Goal: Communication & Community: Answer question/provide support

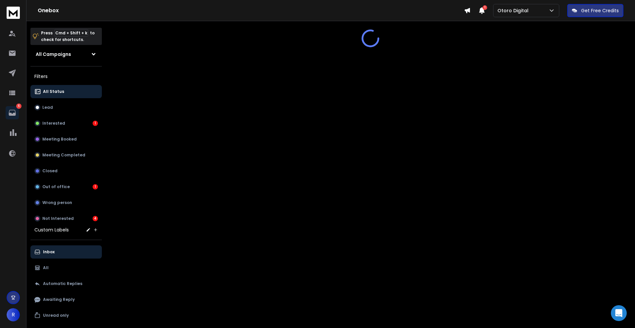
click at [58, 125] on p "Interested" at bounding box center [53, 123] width 23 height 5
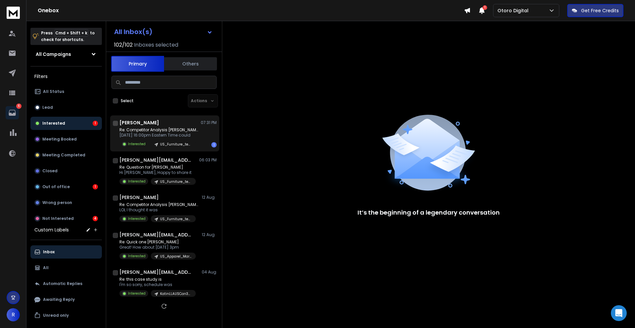
click at [154, 147] on div "US_Furniture_techfilters-CLEANED" at bounding box center [173, 144] width 45 height 7
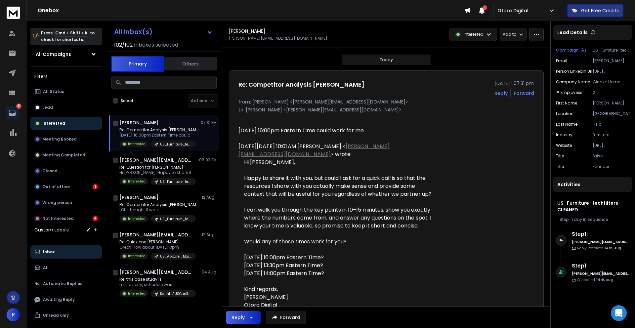
click at [608, 63] on p "[PERSON_NAME][EMAIL_ADDRESS][DOMAIN_NAME]" at bounding box center [611, 60] width 37 height 5
click at [230, 321] on button "Reply" at bounding box center [243, 317] width 34 height 13
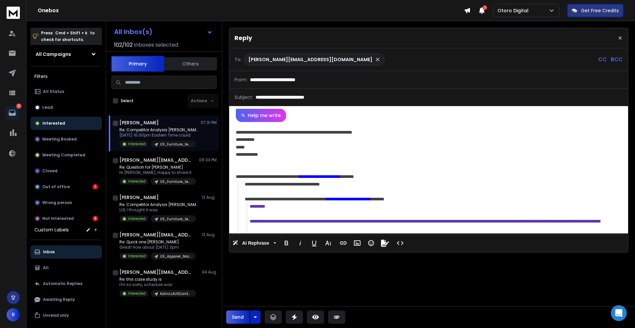
click at [238, 313] on button "Send" at bounding box center [237, 317] width 23 height 13
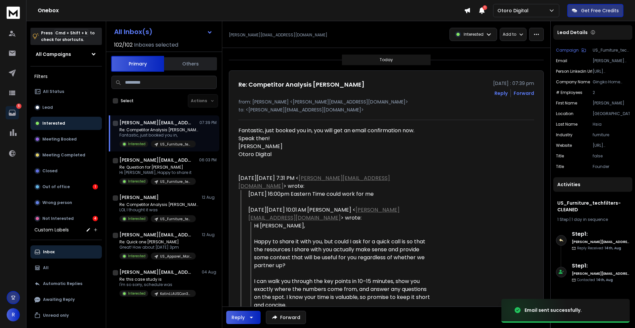
click at [542, 34] on button "button" at bounding box center [537, 34] width 15 height 13
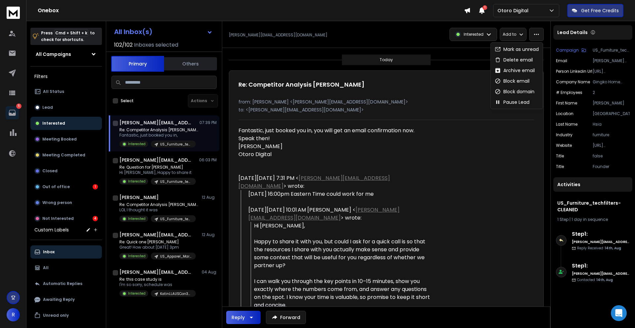
click at [465, 53] on div "[PERSON_NAME][EMAIL_ADDRESS][DOMAIN_NAME] Interested Add to Interested Add to […" at bounding box center [386, 185] width 328 height 328
click at [483, 28] on div "Interested" at bounding box center [473, 34] width 47 height 13
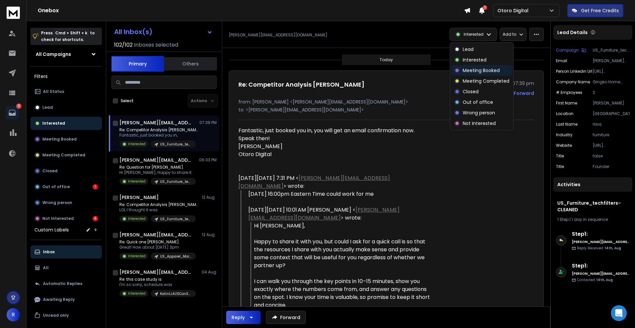
click at [483, 70] on p "Meeting Booked" at bounding box center [481, 70] width 37 height 7
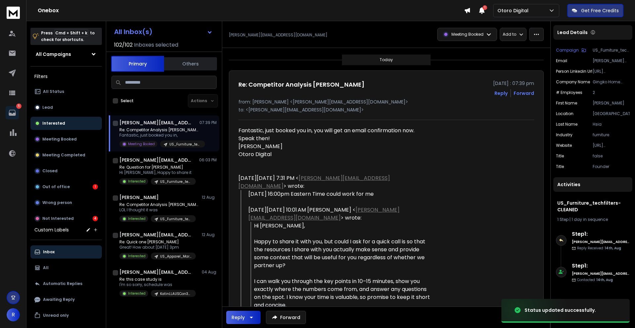
click at [616, 80] on div "Campaign US_Furniture_techfilters-CLEANED Email [PERSON_NAME][EMAIL_ADDRESS][DO…" at bounding box center [593, 109] width 79 height 138
click at [615, 85] on p "Gingko Home Furnishings" at bounding box center [611, 81] width 37 height 5
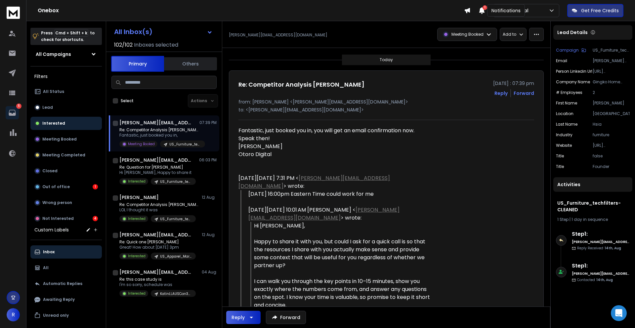
click at [481, 12] on icon at bounding box center [482, 10] width 6 height 7
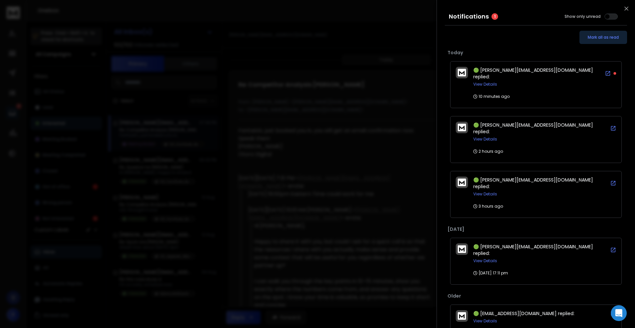
click at [610, 31] on button "Mark all as read" at bounding box center [604, 37] width 48 height 13
